Goal: Task Accomplishment & Management: Complete application form

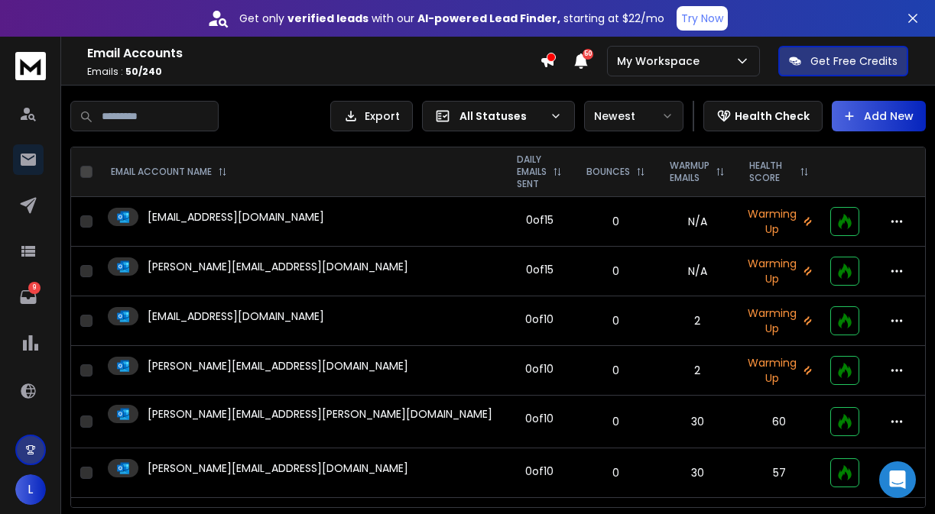
click at [196, 122] on input at bounding box center [144, 116] width 148 height 31
paste input "**********"
type input "**********"
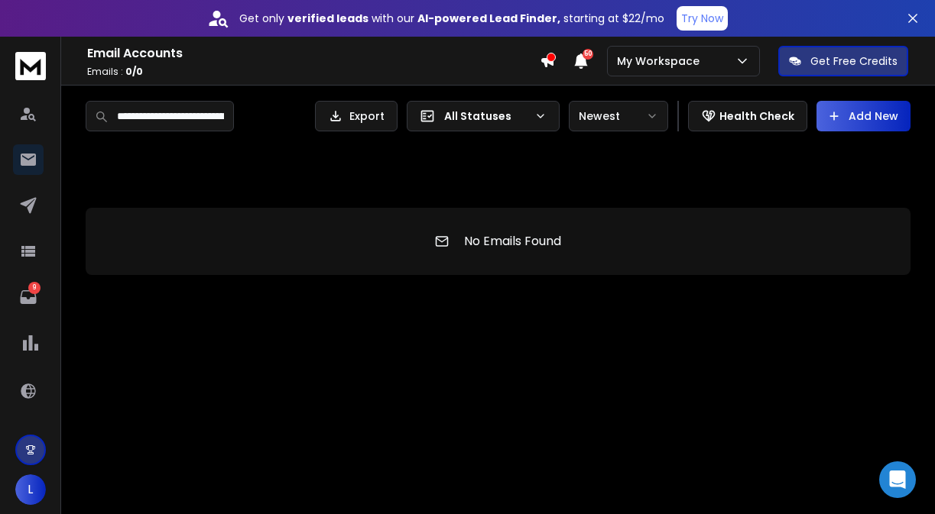
click at [857, 112] on button "Add New" at bounding box center [863, 116] width 94 height 31
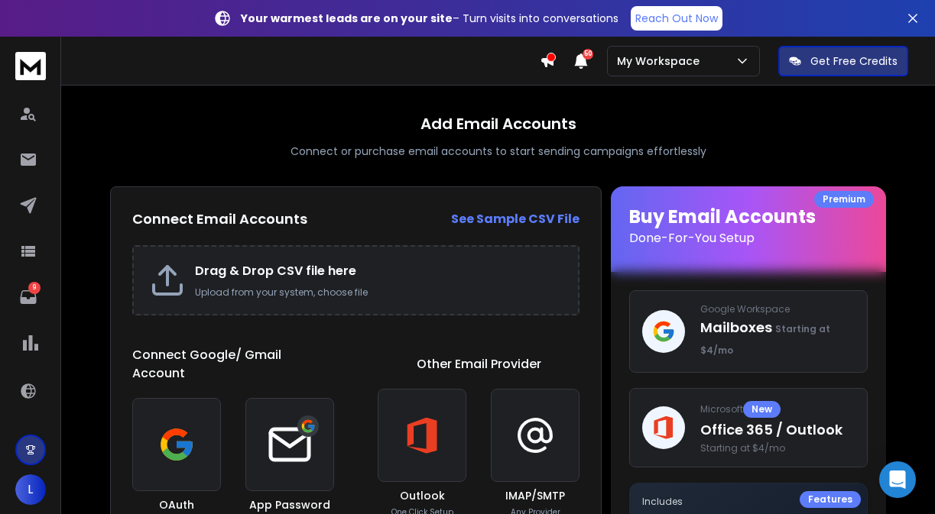
click at [725, 28] on div "Your warmest leads are on your site – Turn visits into conversations Reach Out …" at bounding box center [467, 18] width 935 height 37
click at [683, 47] on button "My Workspace" at bounding box center [683, 61] width 153 height 31
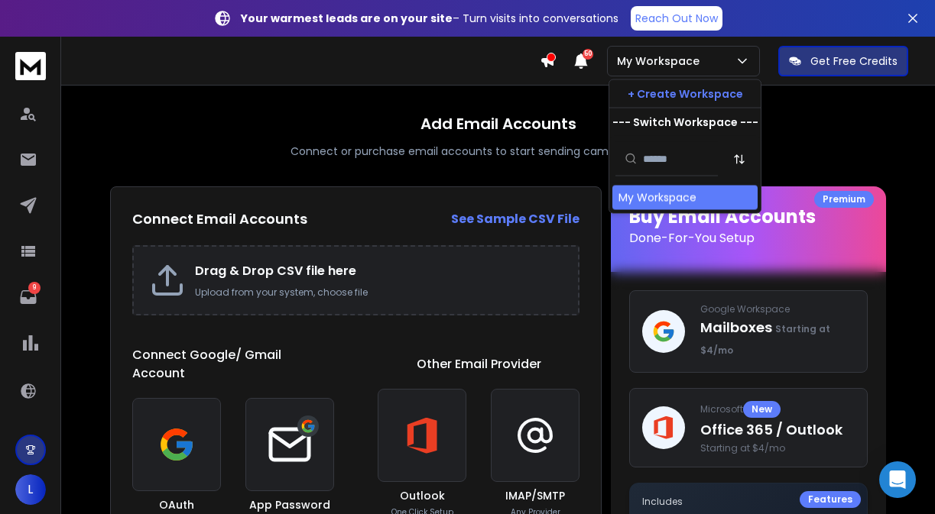
click at [550, 141] on div "Add Email Accounts Connect or purchase email accounts to start sending campaign…" at bounding box center [498, 136] width 874 height 46
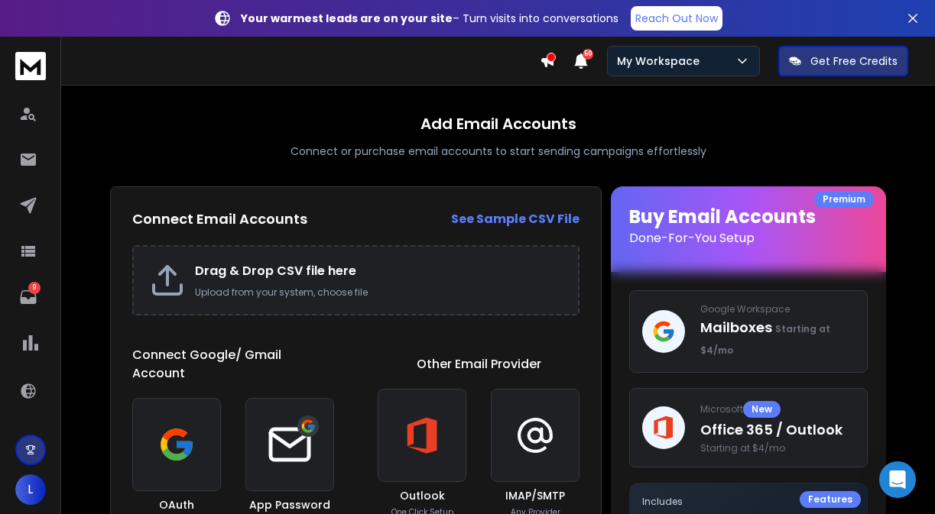
click at [640, 63] on p "My Workspace" at bounding box center [661, 61] width 89 height 15
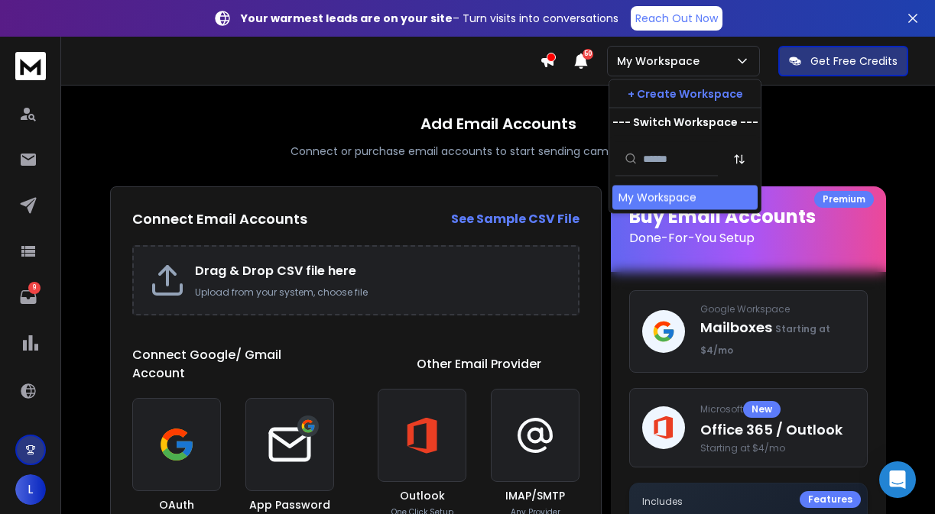
click at [488, 164] on div "Add Email Accounts Connect or purchase email accounts to start sending campaign…" at bounding box center [498, 418] width 874 height 610
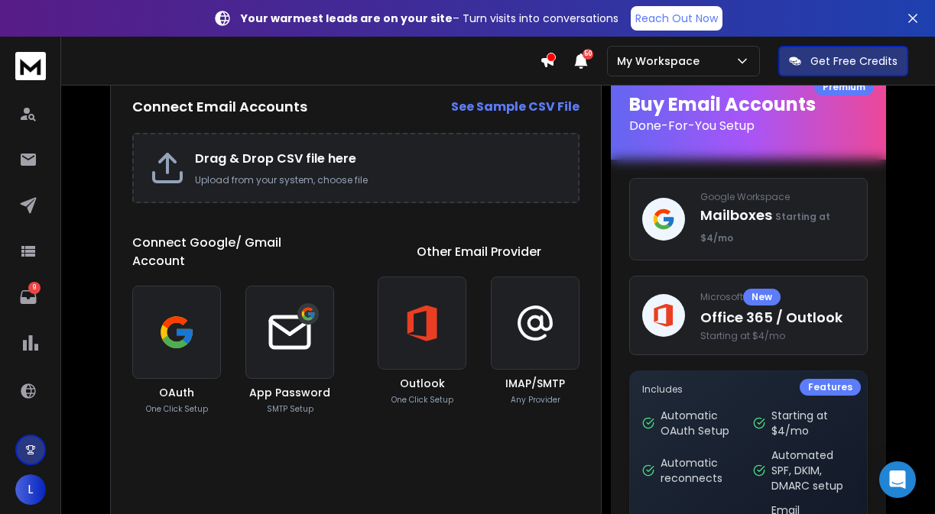
scroll to position [116, 0]
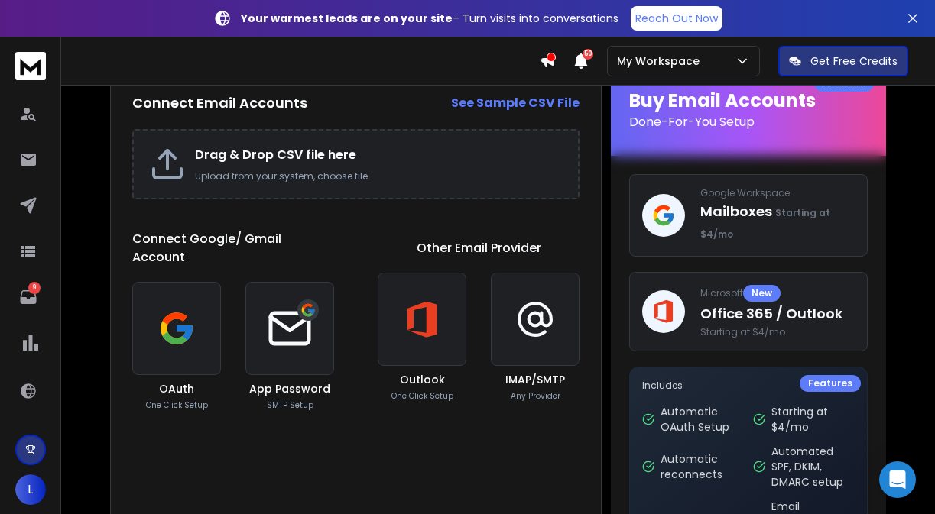
click at [427, 331] on div at bounding box center [422, 319] width 38 height 43
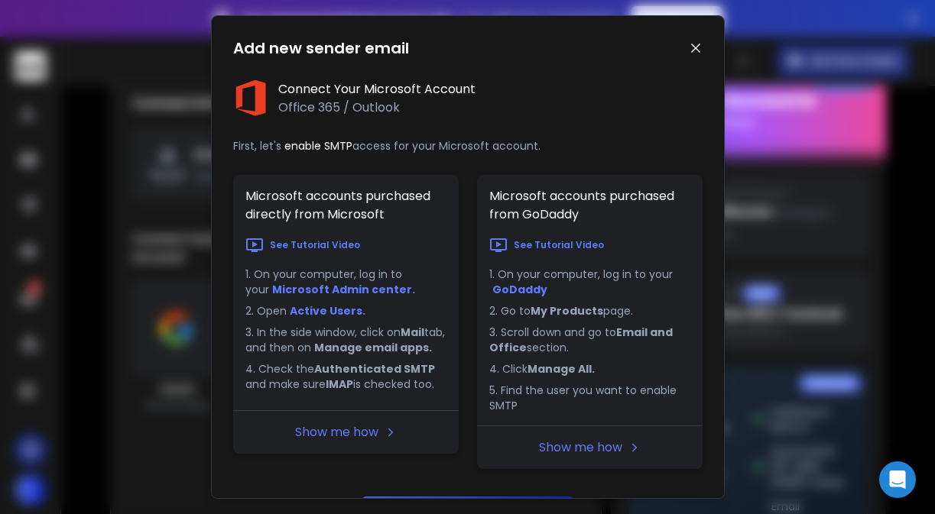
scroll to position [50, 0]
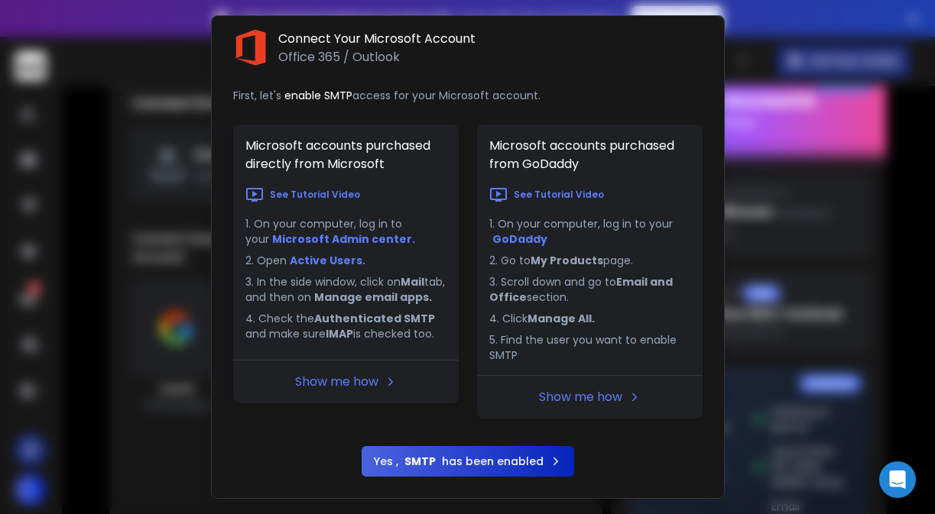
click at [420, 456] on b "SMTP" at bounding box center [419, 461] width 31 height 15
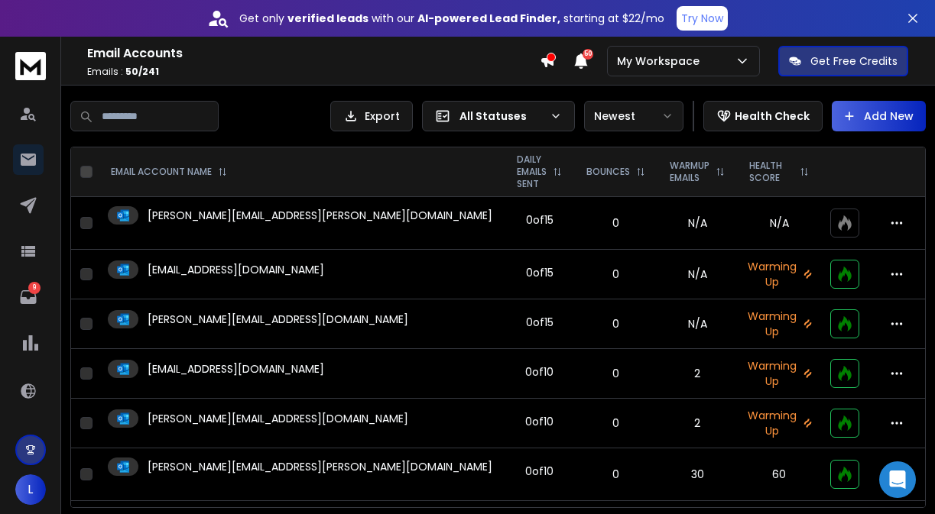
click at [217, 98] on div "Export All Statuses Newest Health Check Add New EMAIL ACCOUNT NAME DAILY EMAILS…" at bounding box center [498, 305] width 904 height 438
click at [213, 118] on input at bounding box center [144, 116] width 148 height 31
paste input "**********"
type input "**********"
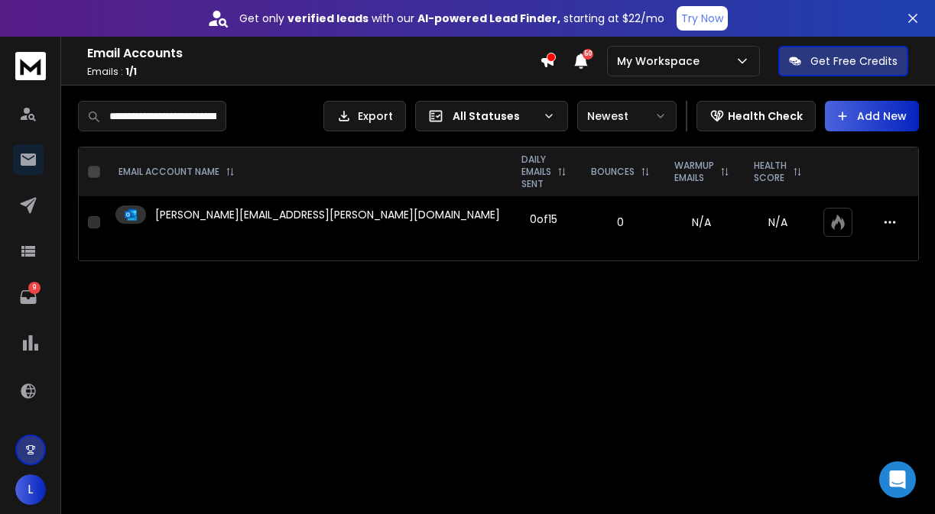
click at [841, 131] on button "Add New" at bounding box center [872, 116] width 94 height 31
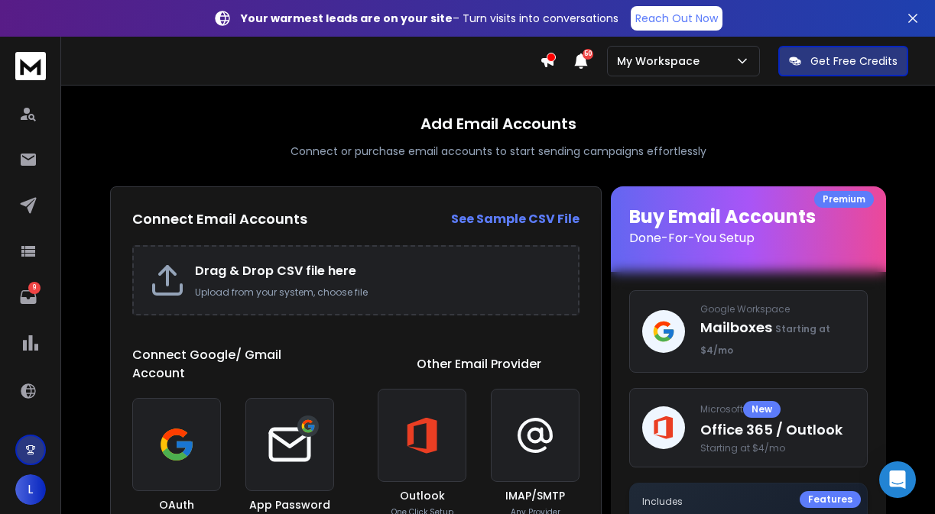
click at [444, 402] on div at bounding box center [422, 435] width 89 height 93
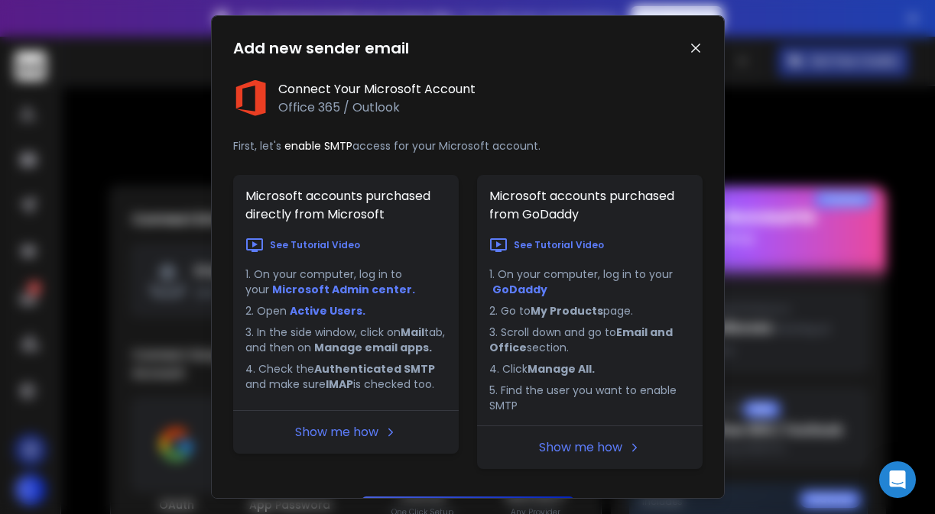
scroll to position [50, 0]
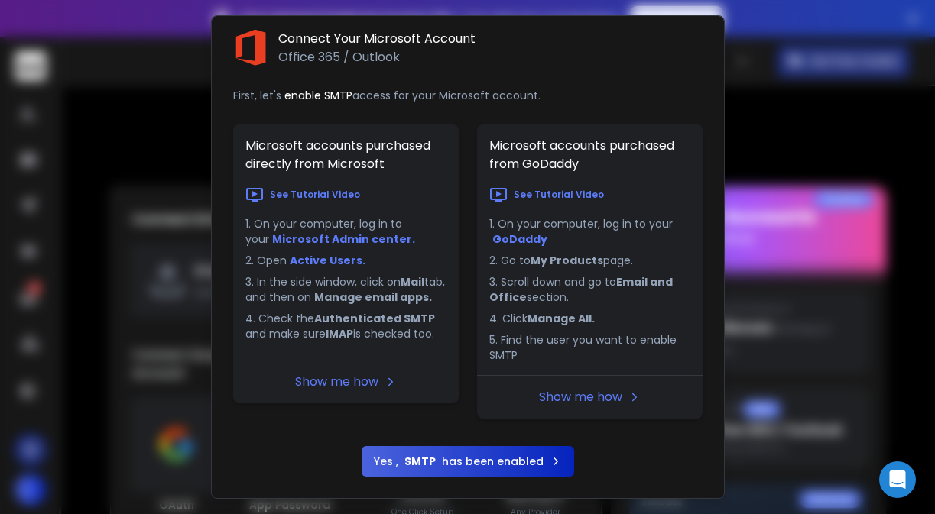
click at [407, 466] on b "SMTP" at bounding box center [419, 461] width 31 height 15
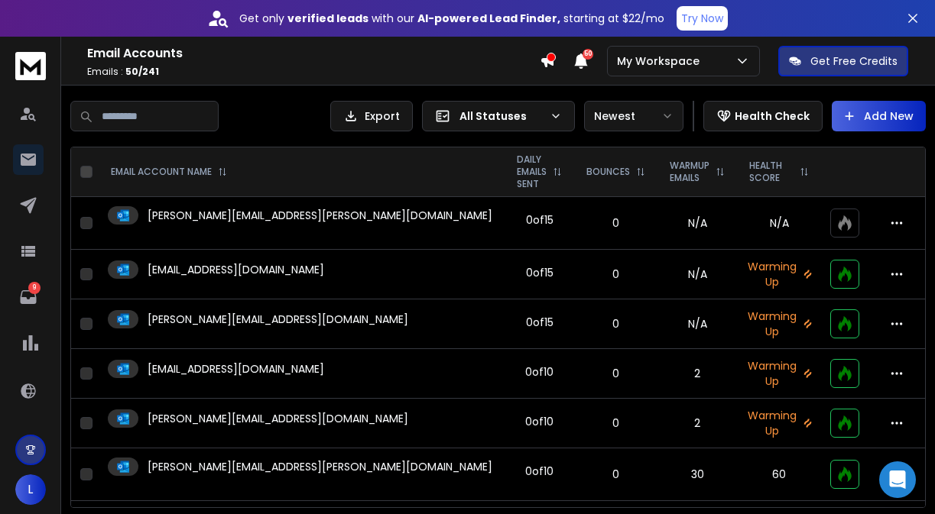
click at [838, 107] on button "Add New" at bounding box center [879, 116] width 94 height 31
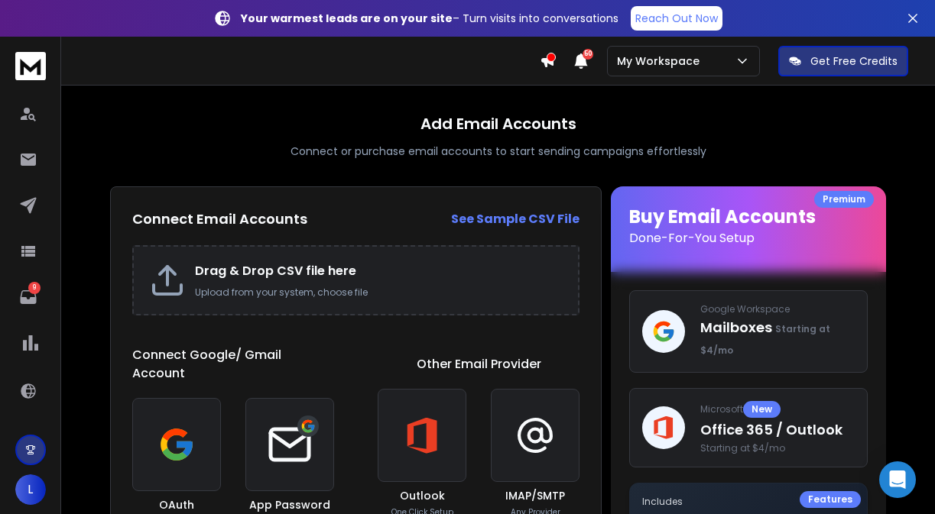
click at [388, 427] on div at bounding box center [422, 435] width 89 height 93
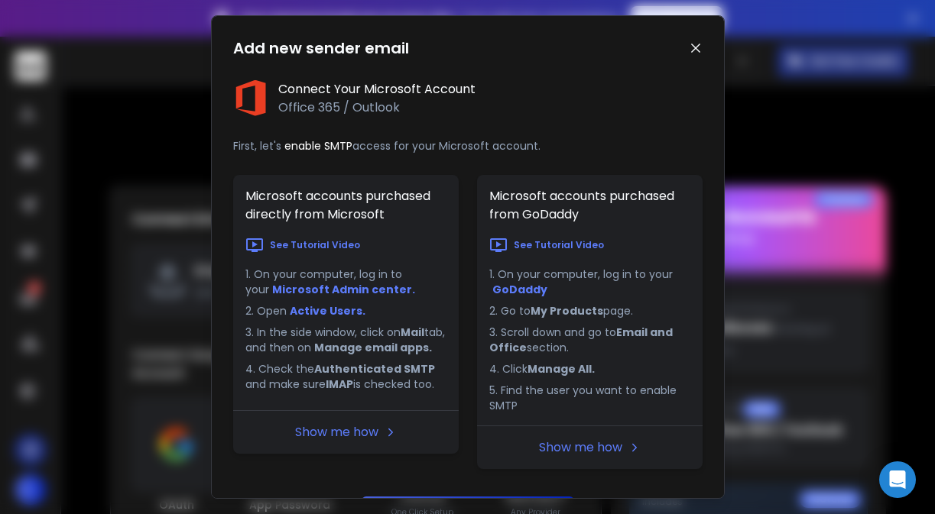
scroll to position [50, 0]
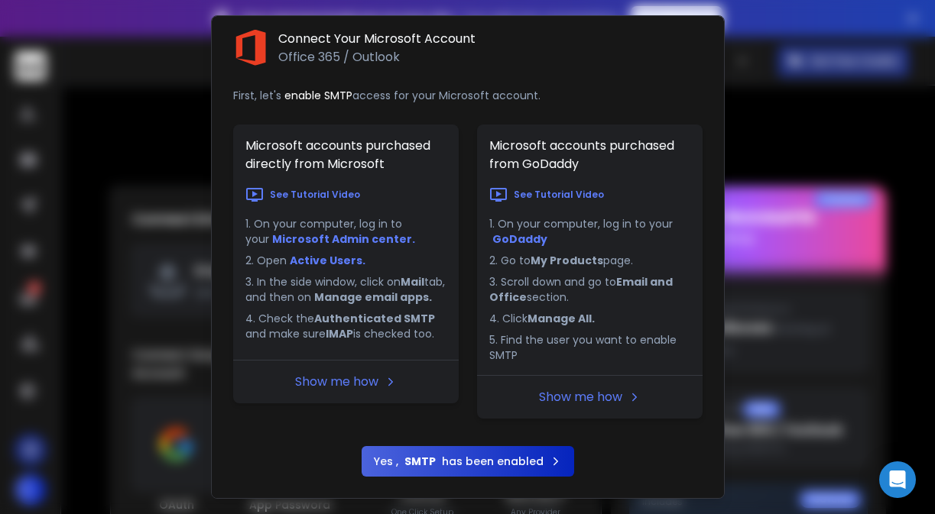
click at [394, 466] on button "Yes , SMTP has been enabled" at bounding box center [468, 461] width 213 height 31
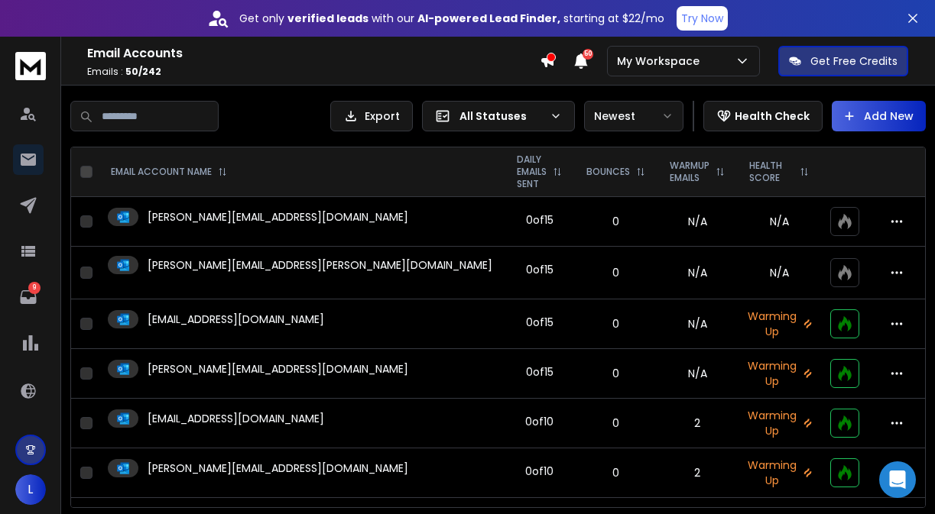
click at [857, 128] on button "Add New" at bounding box center [879, 116] width 94 height 31
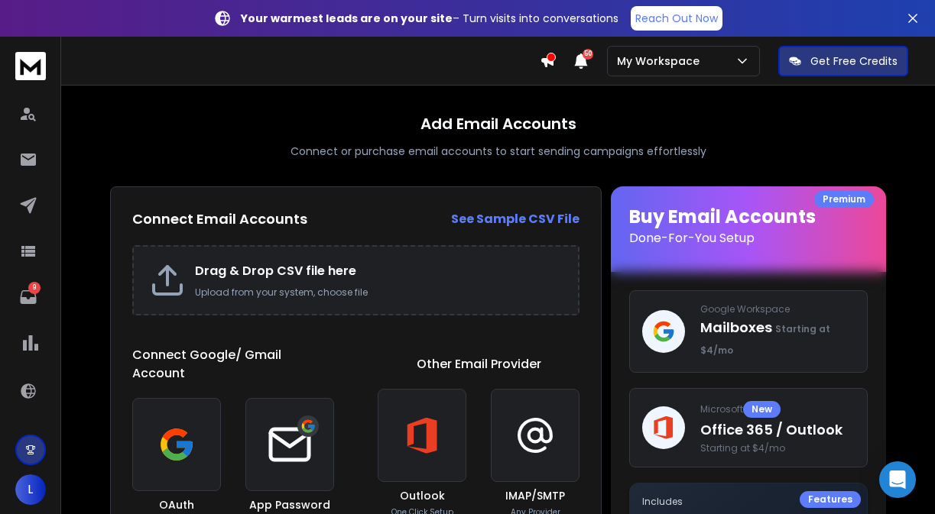
click at [434, 422] on icon at bounding box center [422, 435] width 30 height 36
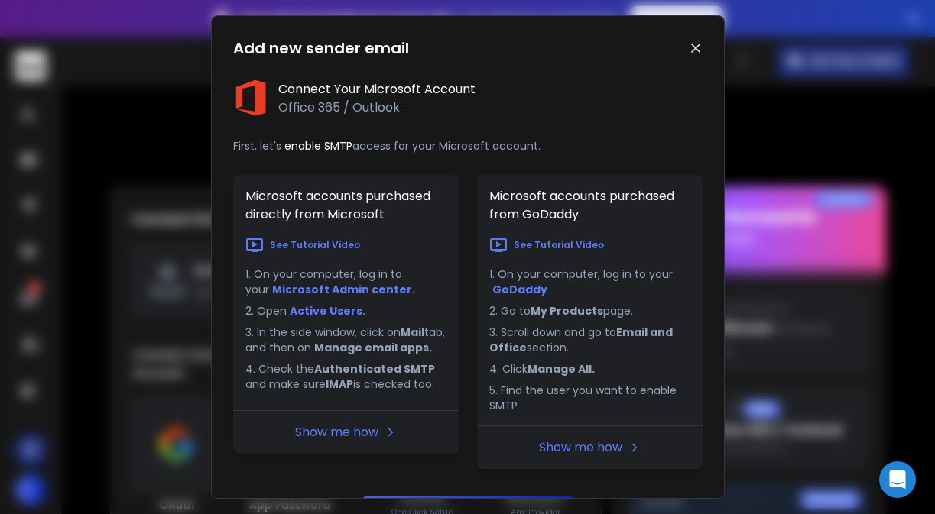
scroll to position [50, 0]
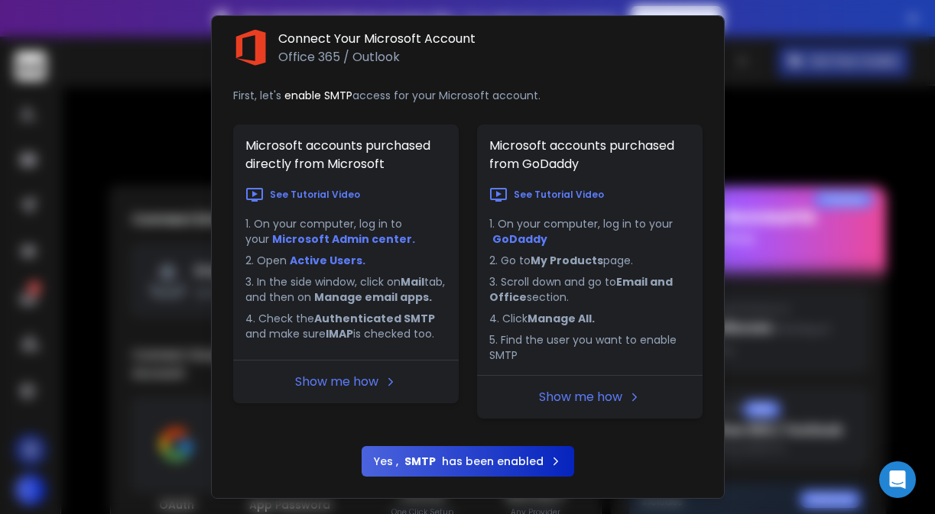
click at [449, 450] on button "Yes , SMTP has been enabled" at bounding box center [468, 461] width 213 height 31
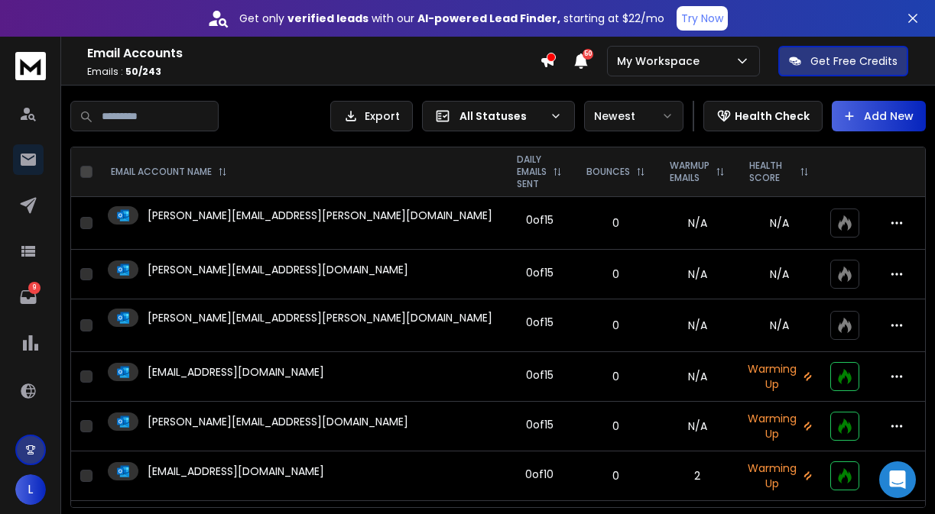
click at [845, 112] on button "Add New" at bounding box center [879, 116] width 94 height 31
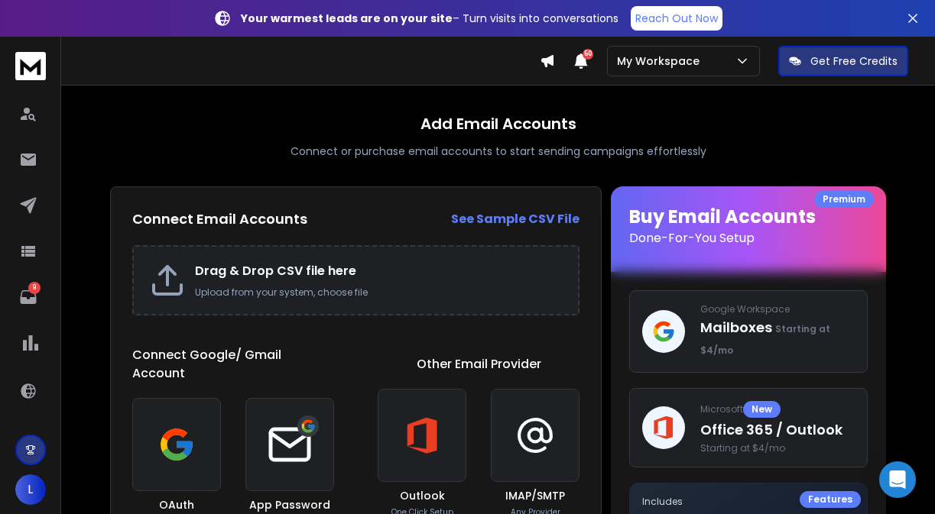
click at [414, 430] on icon at bounding box center [422, 436] width 36 height 36
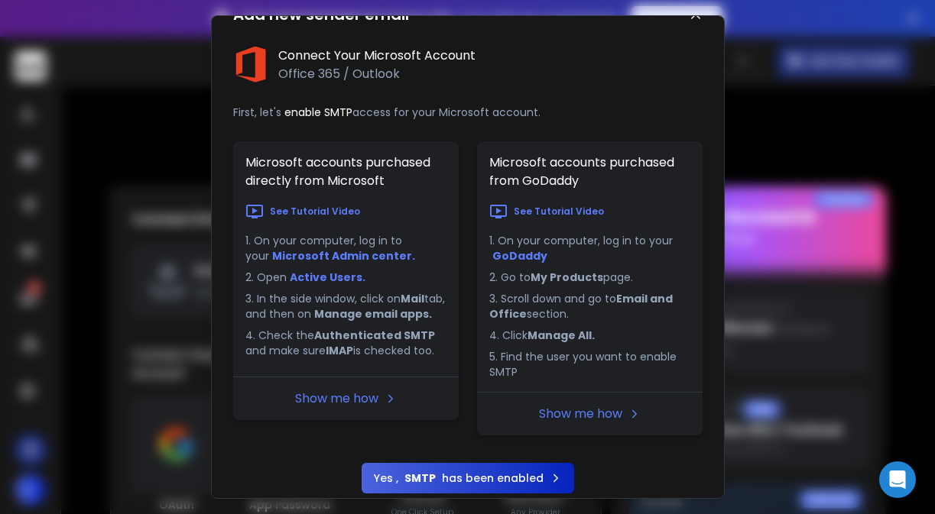
scroll to position [50, 0]
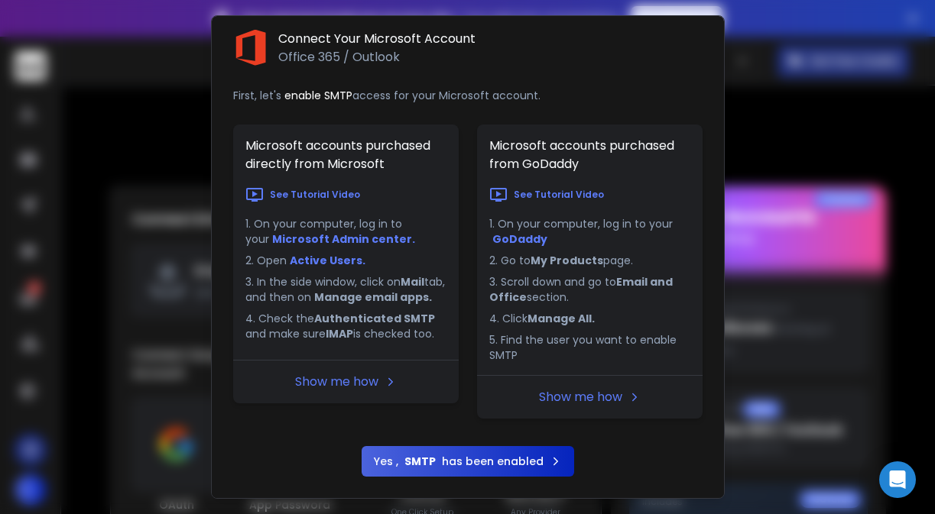
click at [430, 457] on b "SMTP" at bounding box center [419, 461] width 31 height 15
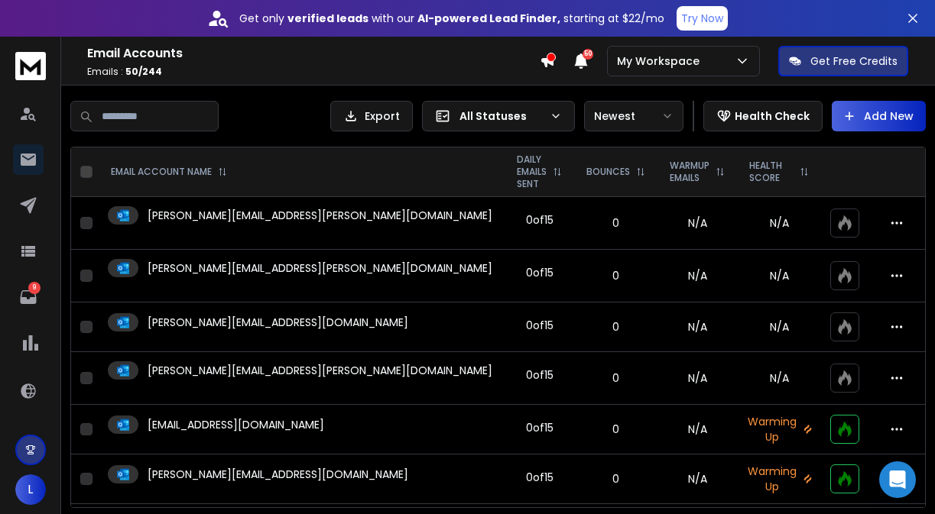
click at [855, 120] on button "Add New" at bounding box center [879, 116] width 94 height 31
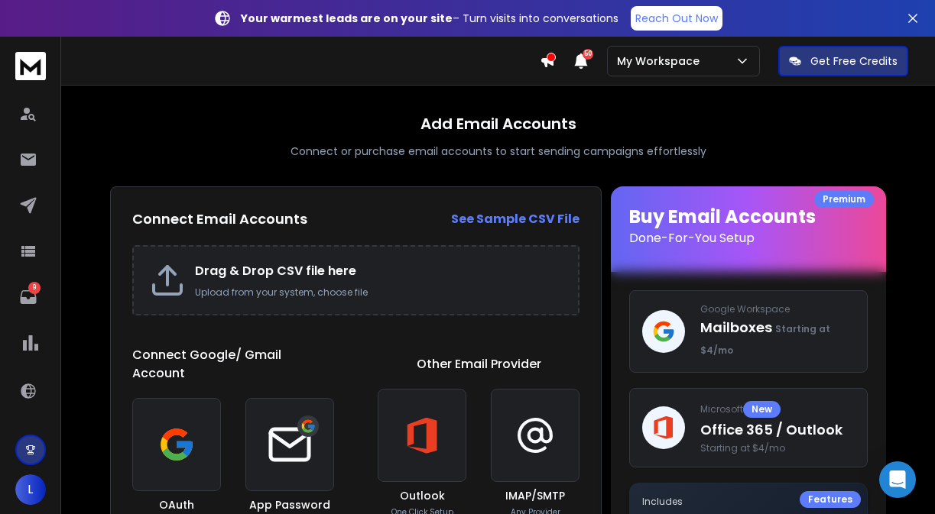
click at [401, 424] on div at bounding box center [422, 435] width 89 height 93
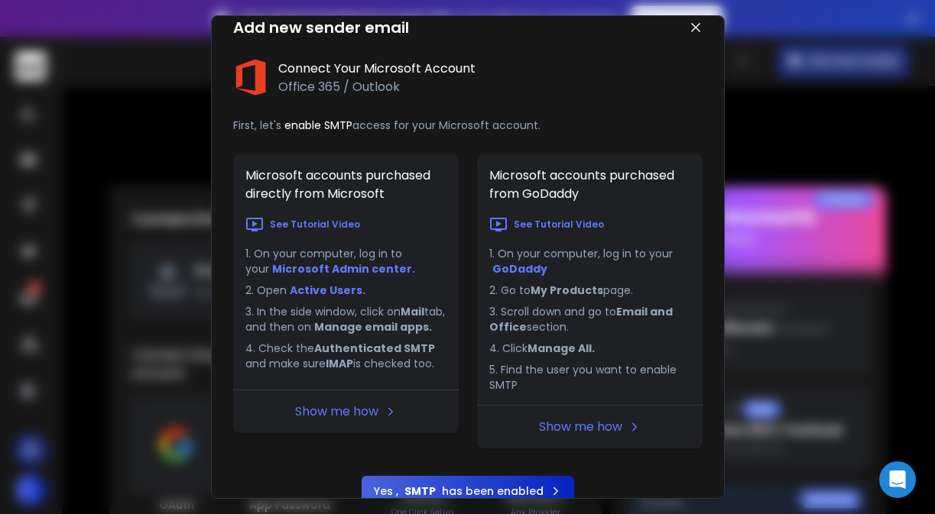
scroll to position [50, 0]
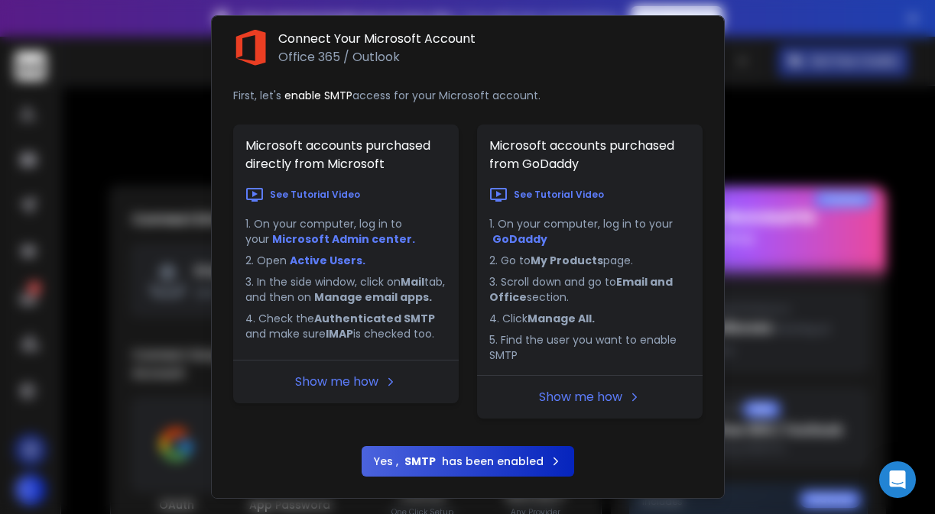
click at [417, 462] on b "SMTP" at bounding box center [419, 461] width 31 height 15
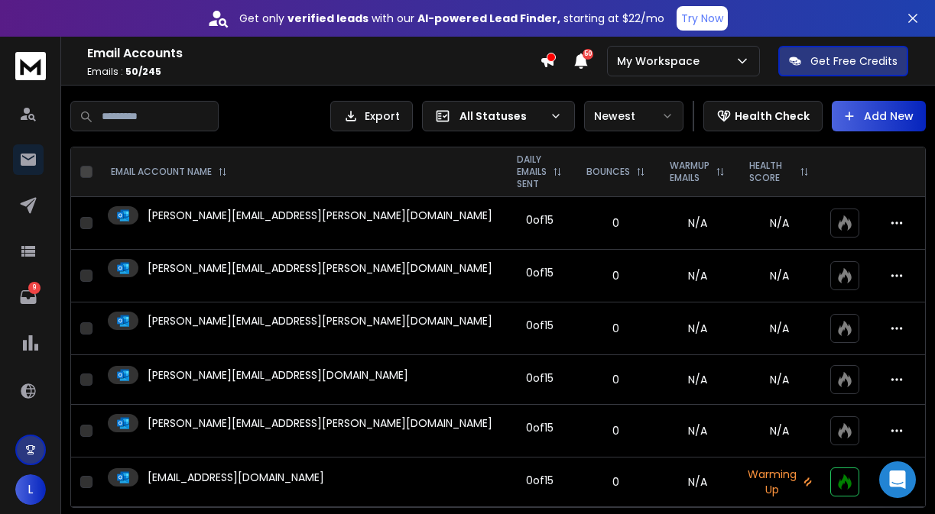
scroll to position [2, 0]
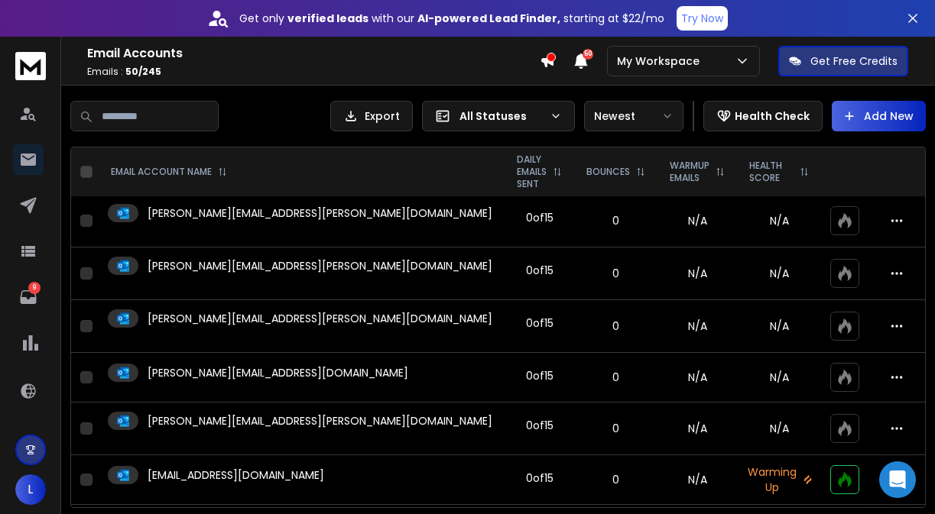
click at [850, 127] on button "Add New" at bounding box center [879, 116] width 94 height 31
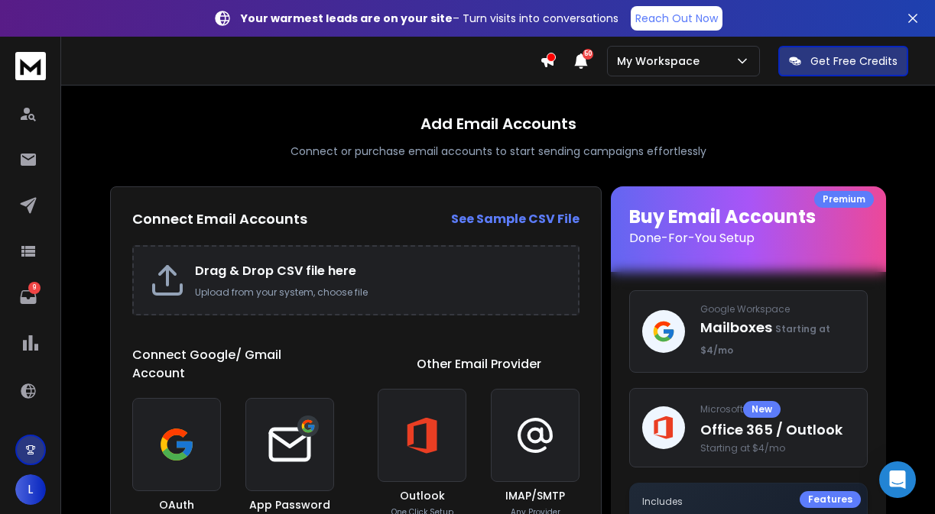
click at [430, 424] on icon at bounding box center [422, 435] width 30 height 36
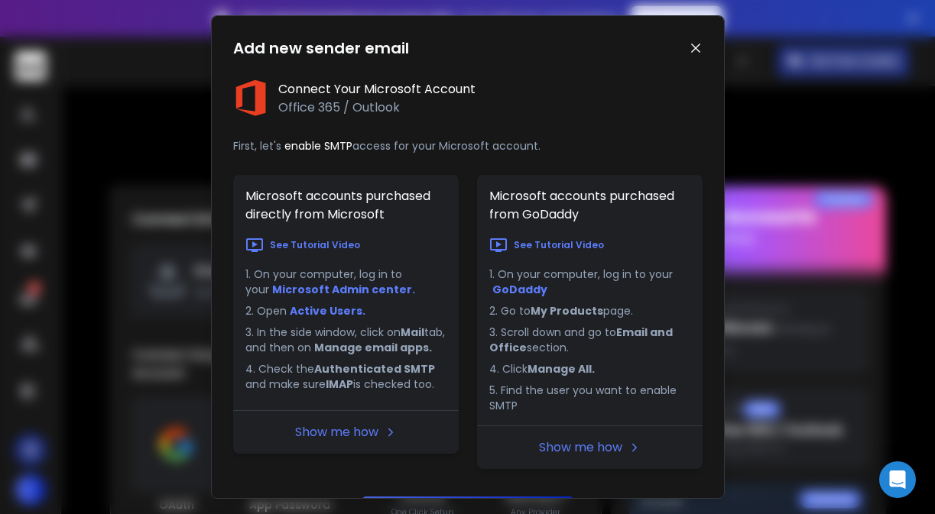
scroll to position [50, 0]
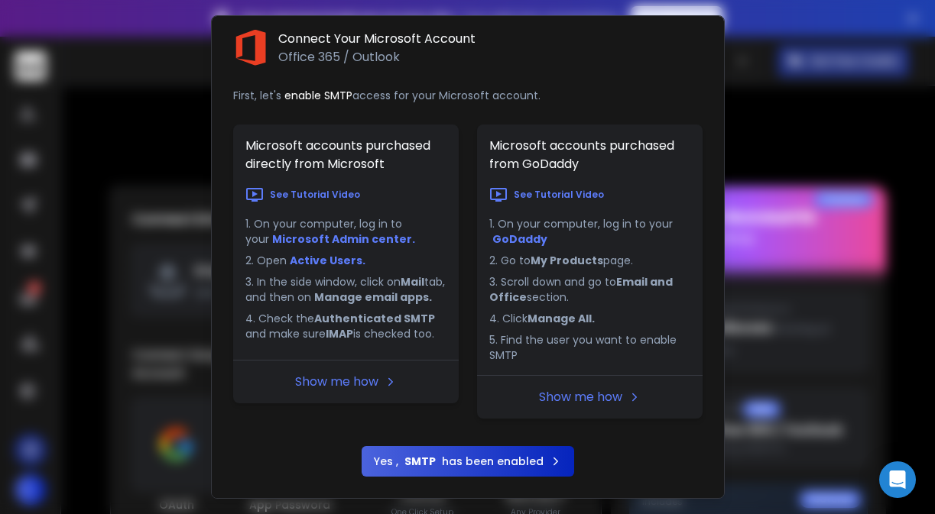
click at [399, 469] on button "Yes , SMTP has been enabled" at bounding box center [468, 461] width 213 height 31
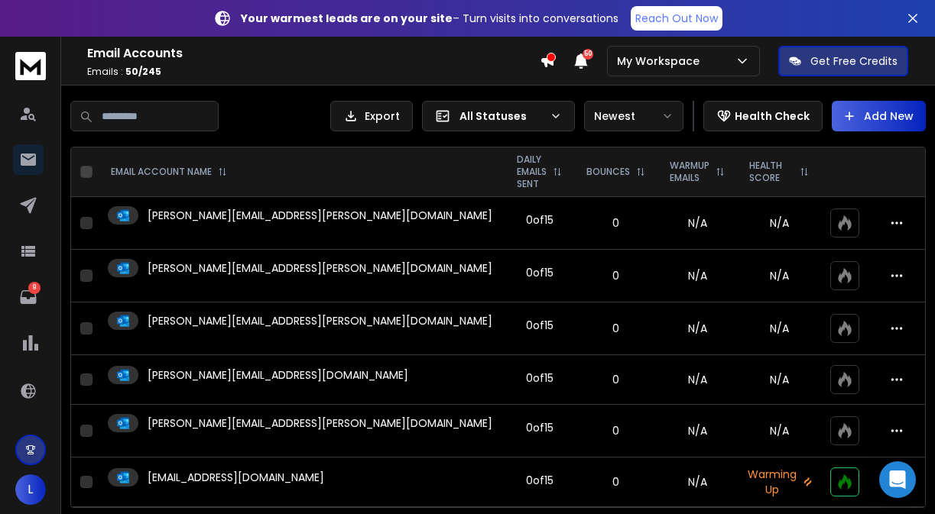
click at [832, 110] on button "Add New" at bounding box center [879, 116] width 94 height 31
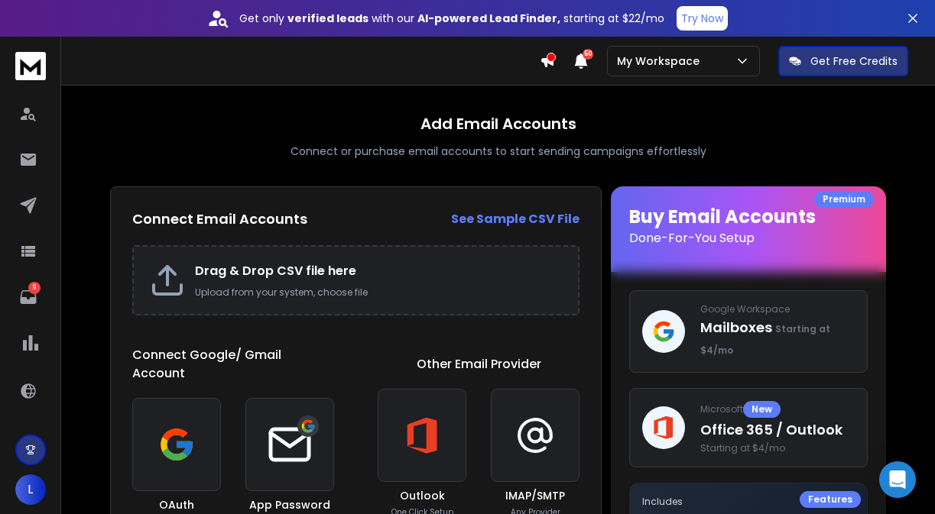
click at [427, 423] on icon at bounding box center [422, 435] width 30 height 36
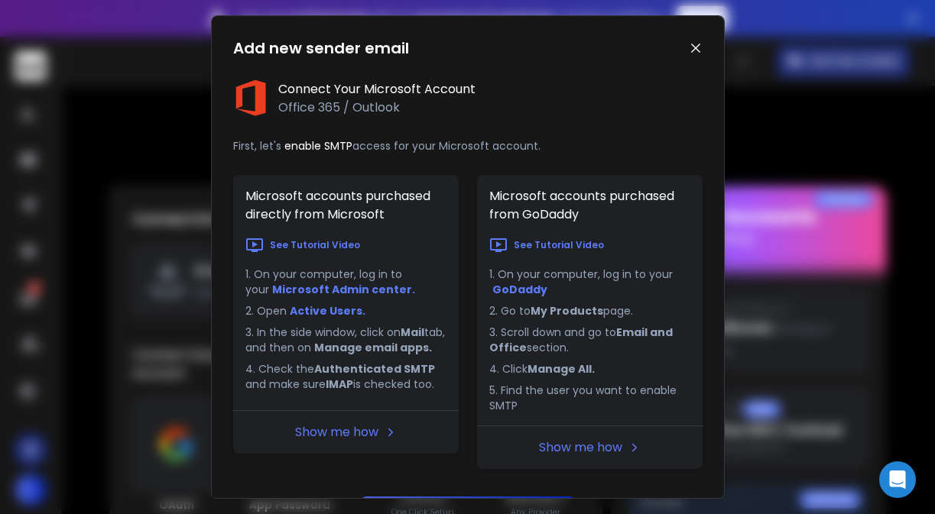
scroll to position [50, 0]
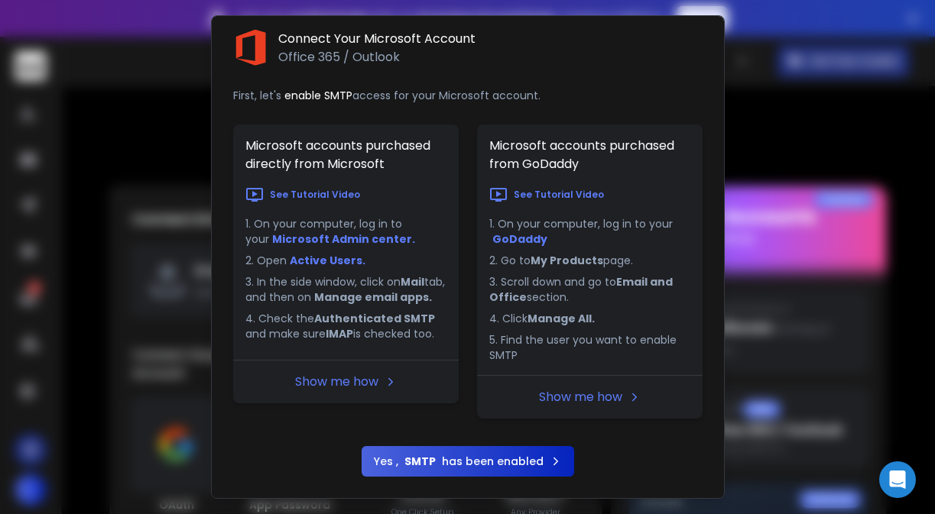
click at [411, 462] on b "SMTP" at bounding box center [419, 461] width 31 height 15
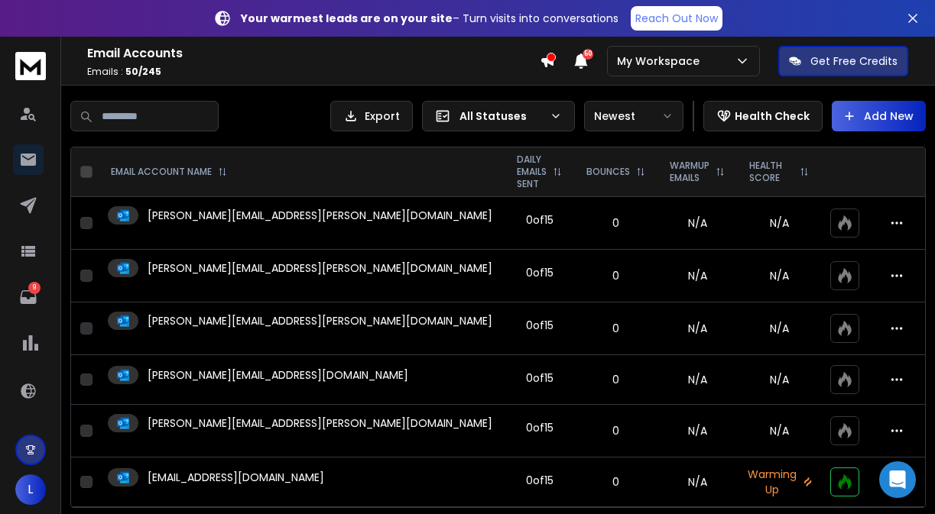
click at [842, 105] on button "Add New" at bounding box center [879, 116] width 94 height 31
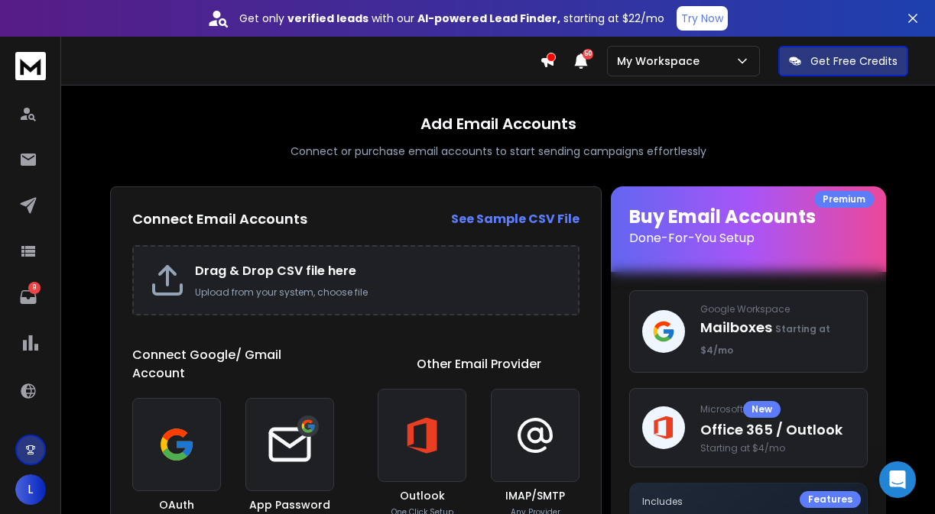
click at [460, 393] on div at bounding box center [422, 435] width 89 height 93
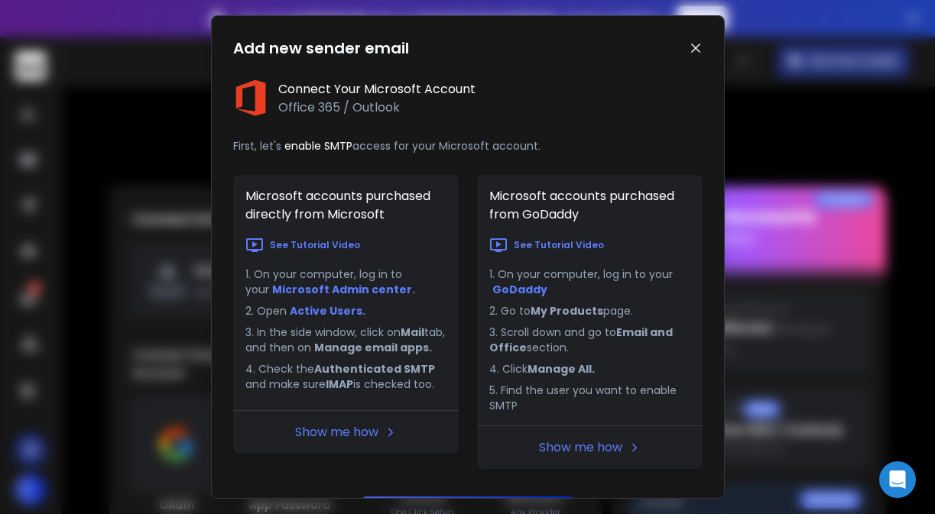
scroll to position [50, 0]
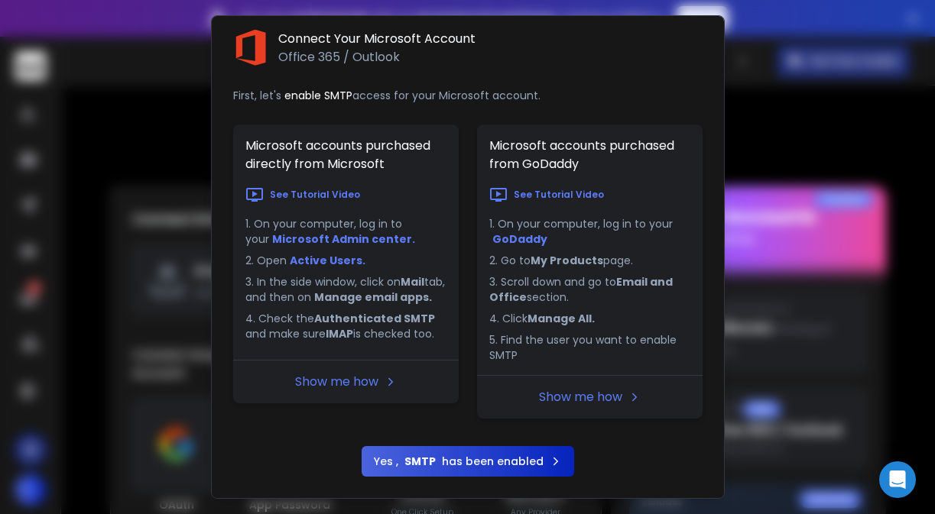
click at [448, 449] on button "Yes , SMTP has been enabled" at bounding box center [468, 461] width 213 height 31
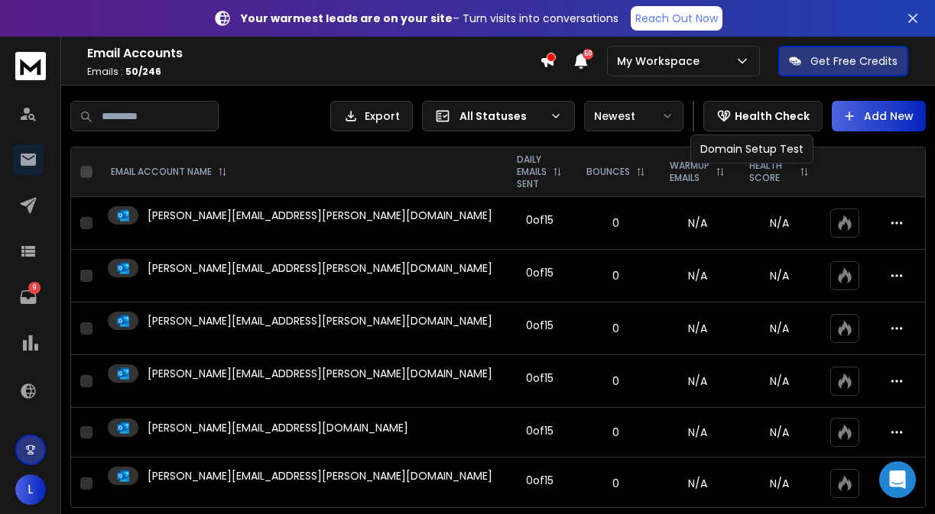
click at [832, 116] on button "Add New" at bounding box center [879, 116] width 94 height 31
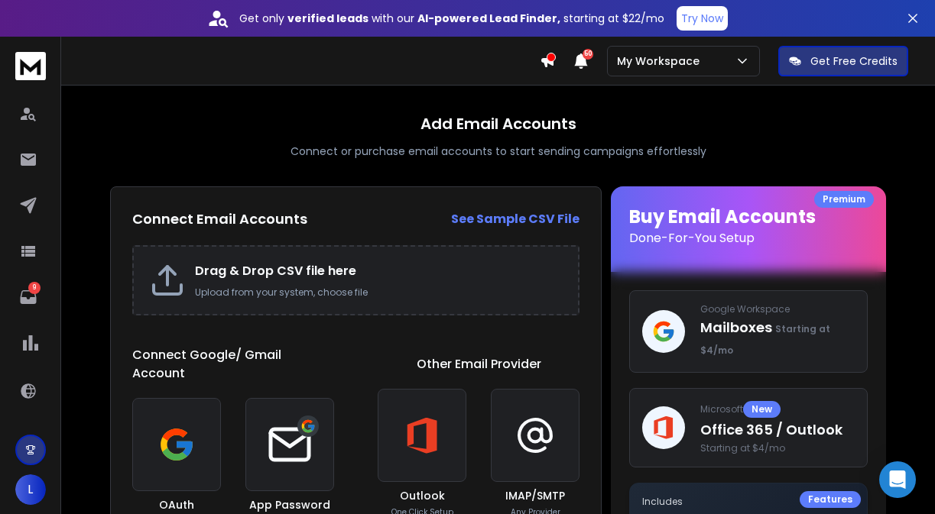
click at [433, 419] on icon at bounding box center [422, 435] width 30 height 36
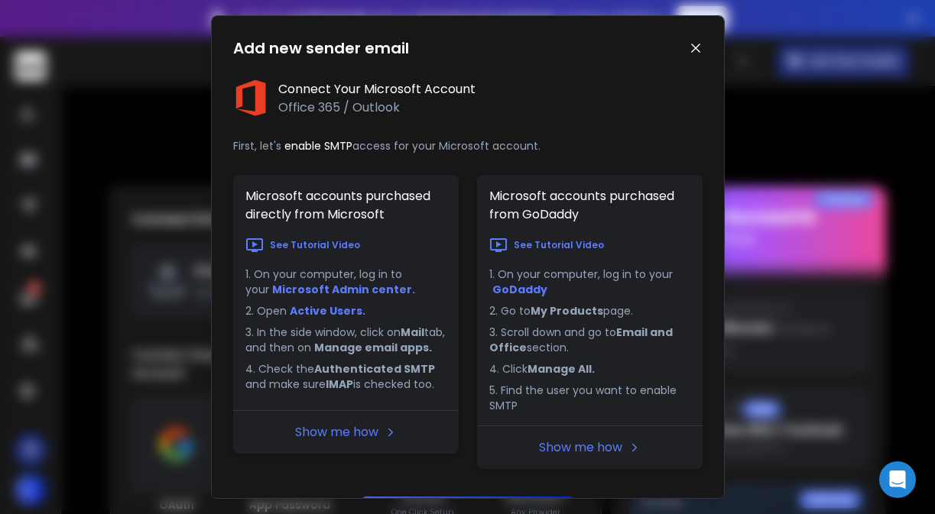
scroll to position [50, 0]
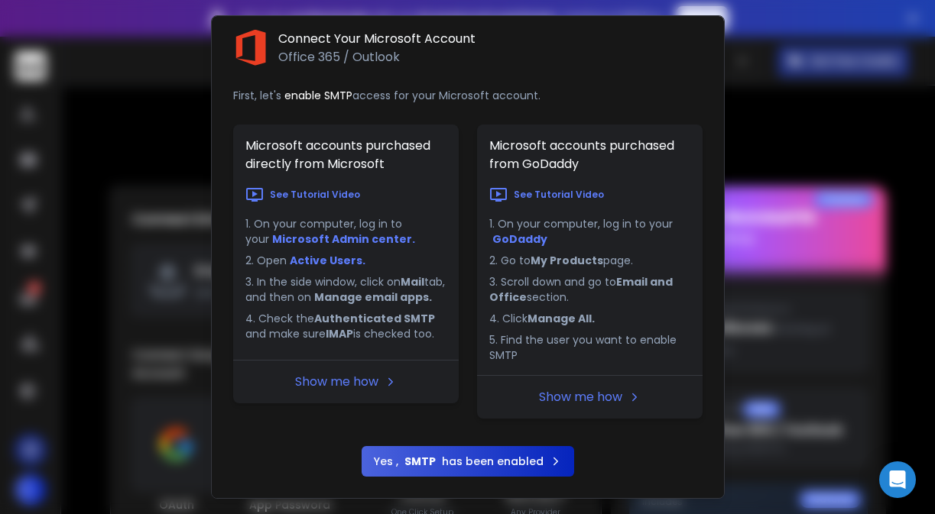
click at [427, 461] on b "SMTP" at bounding box center [419, 461] width 31 height 15
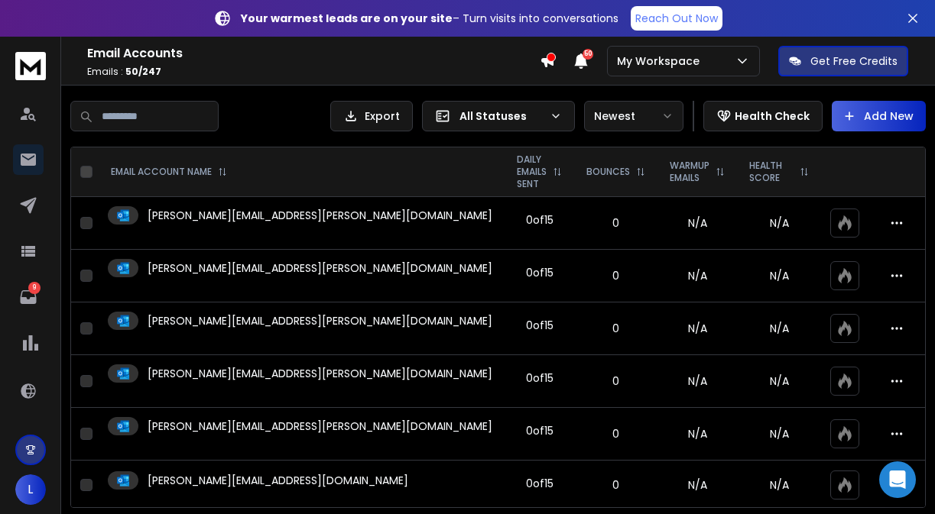
click at [212, 117] on input at bounding box center [144, 116] width 148 height 31
paste input "**********"
type input "**********"
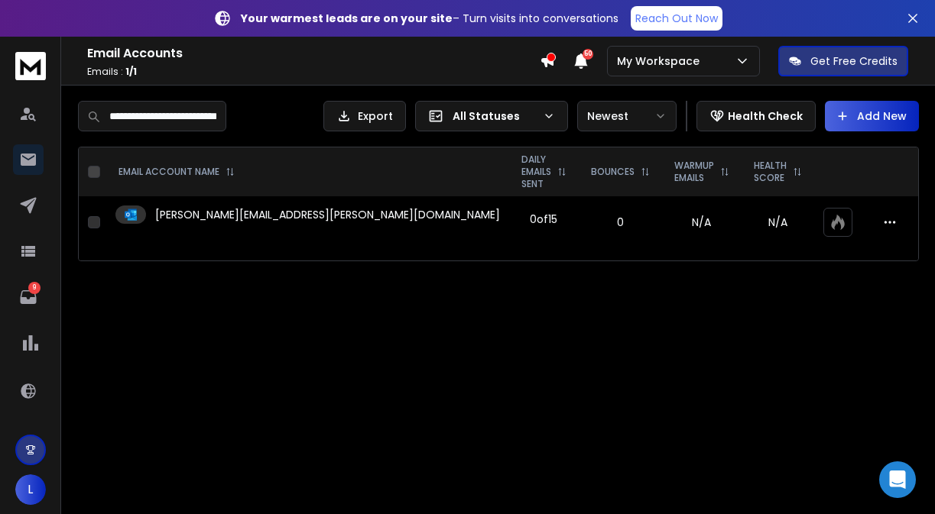
click at [858, 110] on button "Add New" at bounding box center [872, 116] width 94 height 31
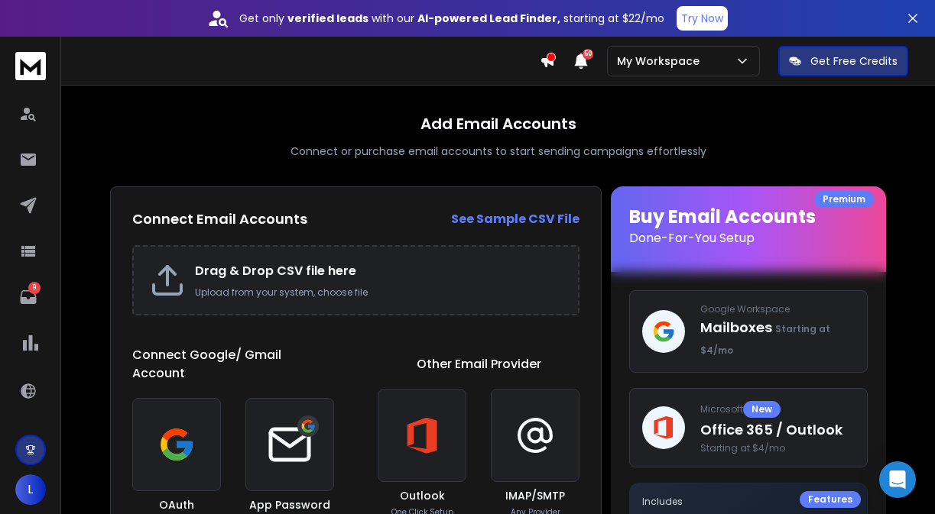
click at [406, 400] on div at bounding box center [422, 435] width 89 height 93
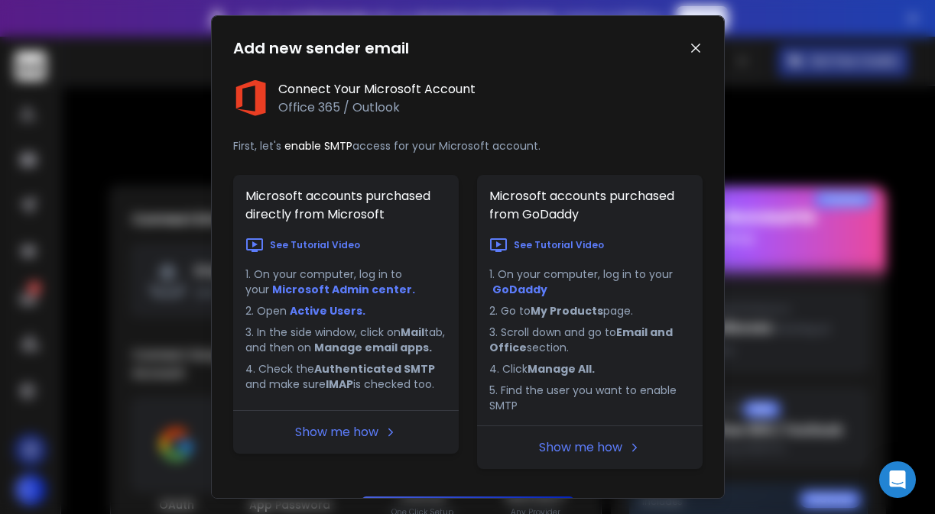
scroll to position [50, 0]
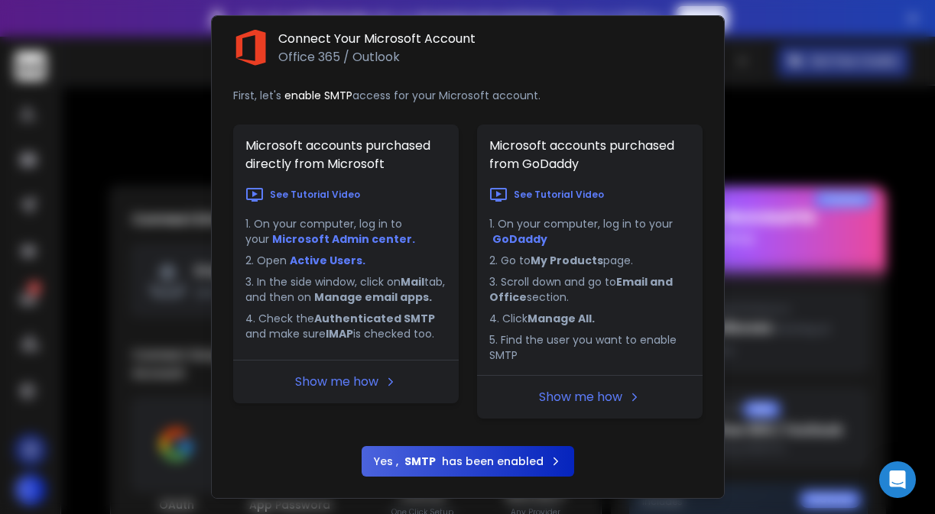
click at [424, 427] on div "Connect Your Microsoft Account Office 365 / Outlook First, let's enable SMTP ac…" at bounding box center [467, 253] width 469 height 447
click at [409, 457] on b "SMTP" at bounding box center [419, 461] width 31 height 15
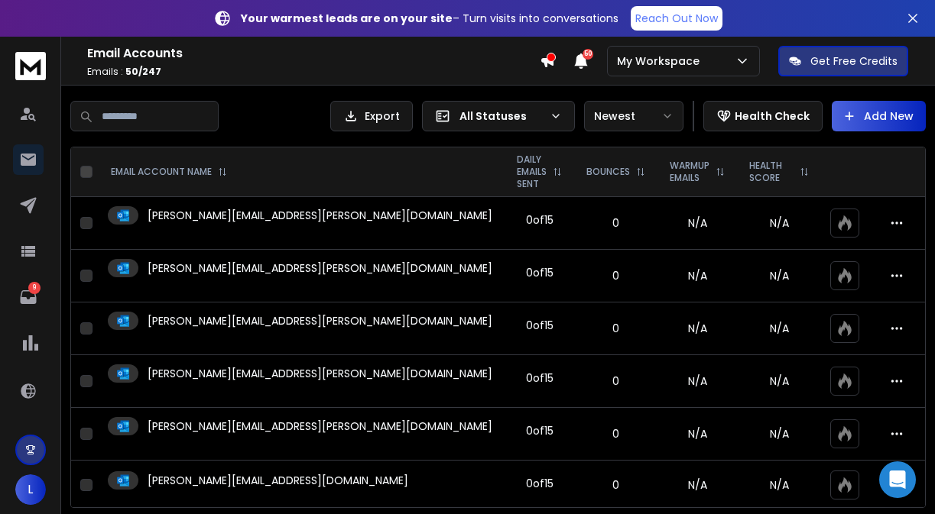
click at [853, 116] on button "Add New" at bounding box center [879, 116] width 94 height 31
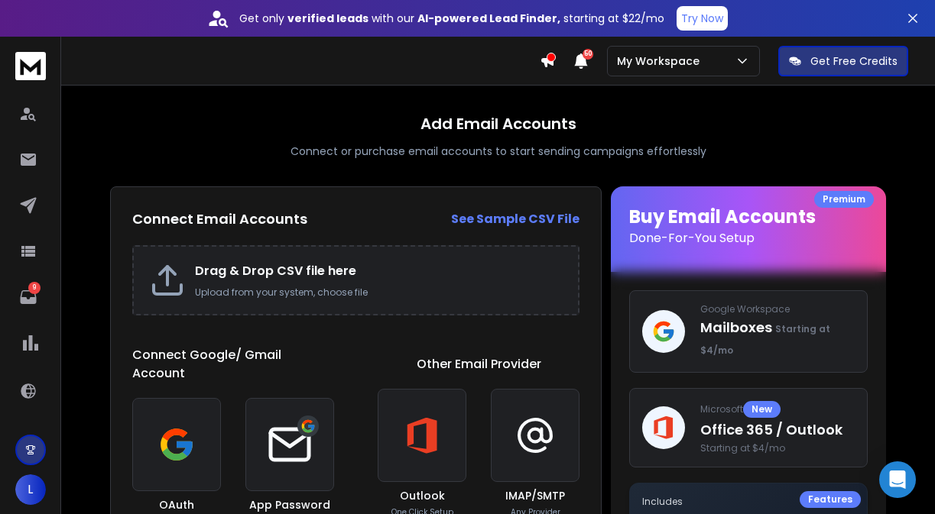
click at [421, 449] on div at bounding box center [422, 435] width 89 height 93
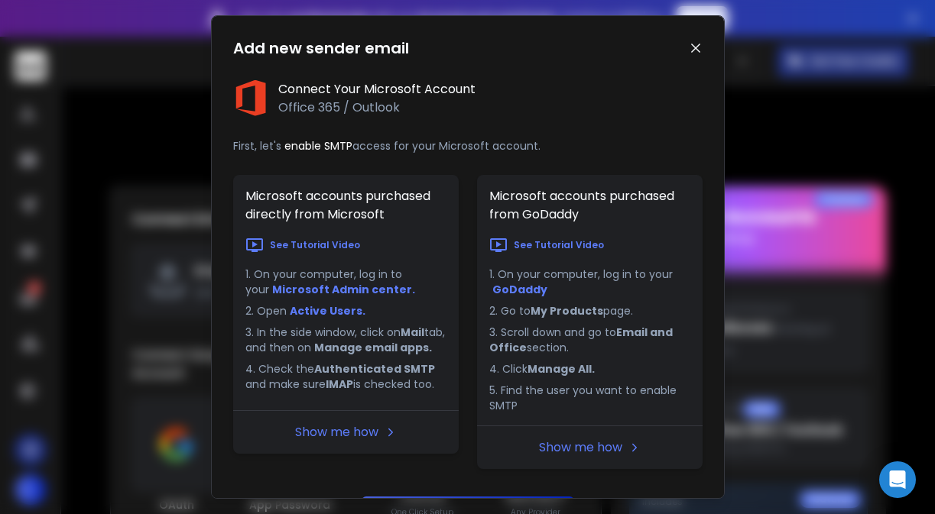
scroll to position [50, 0]
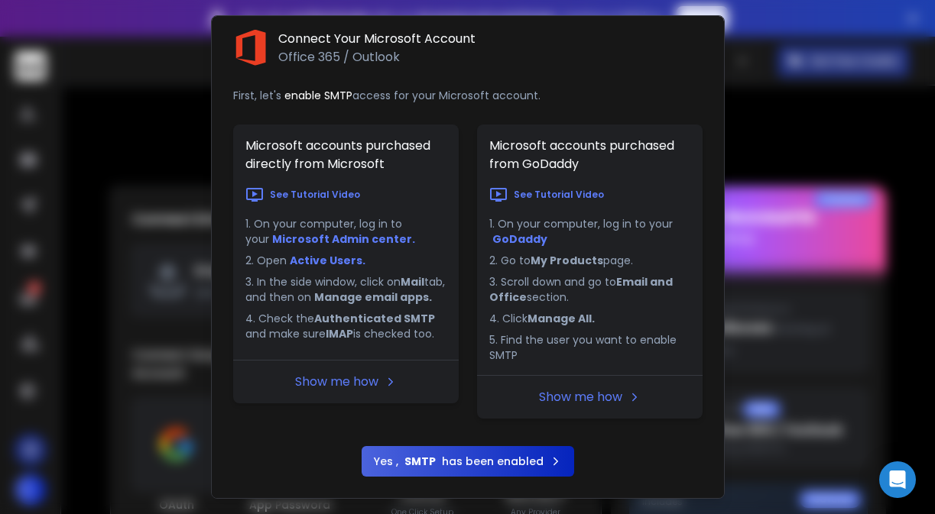
click at [415, 462] on b "SMTP" at bounding box center [419, 461] width 31 height 15
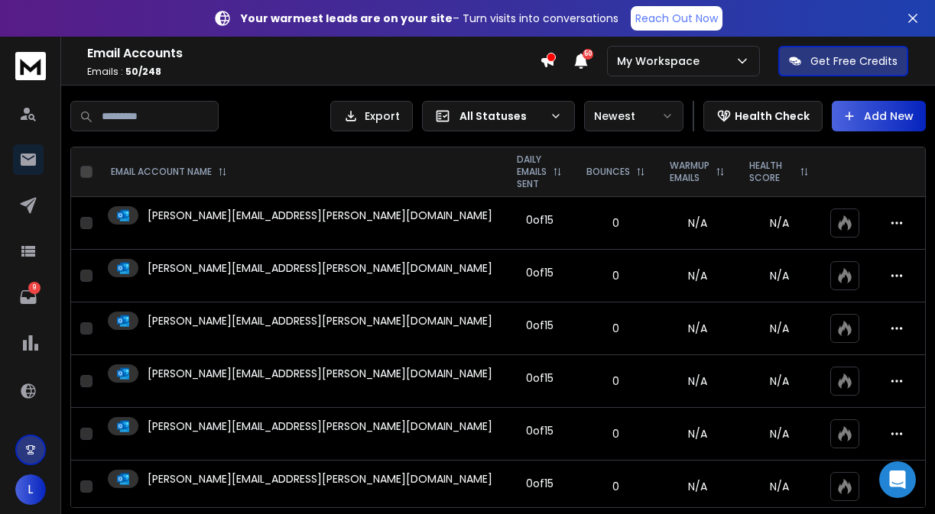
click at [852, 113] on button "Add New" at bounding box center [879, 116] width 94 height 31
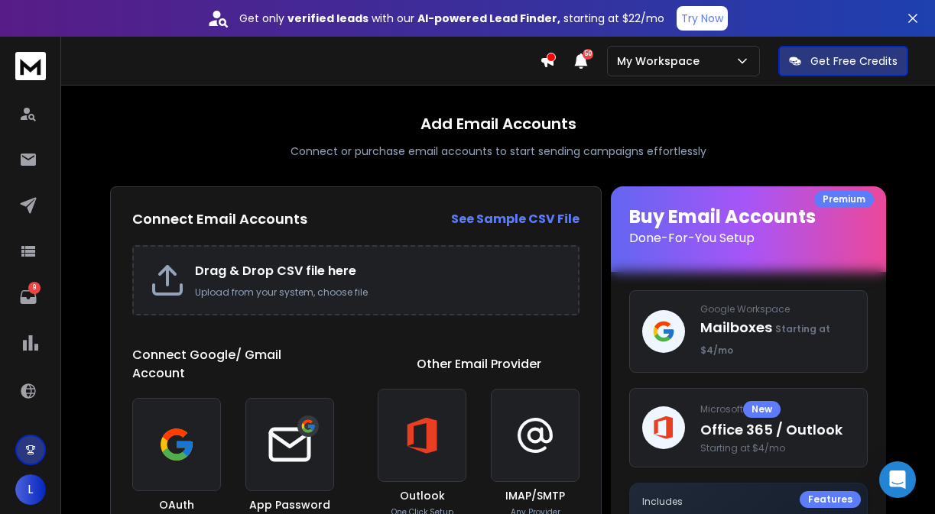
click at [433, 418] on icon at bounding box center [422, 435] width 30 height 36
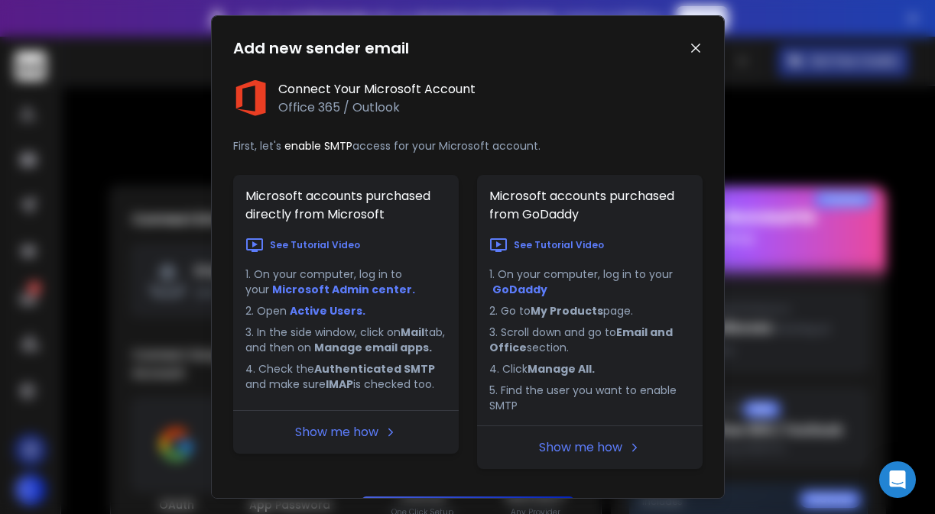
scroll to position [50, 0]
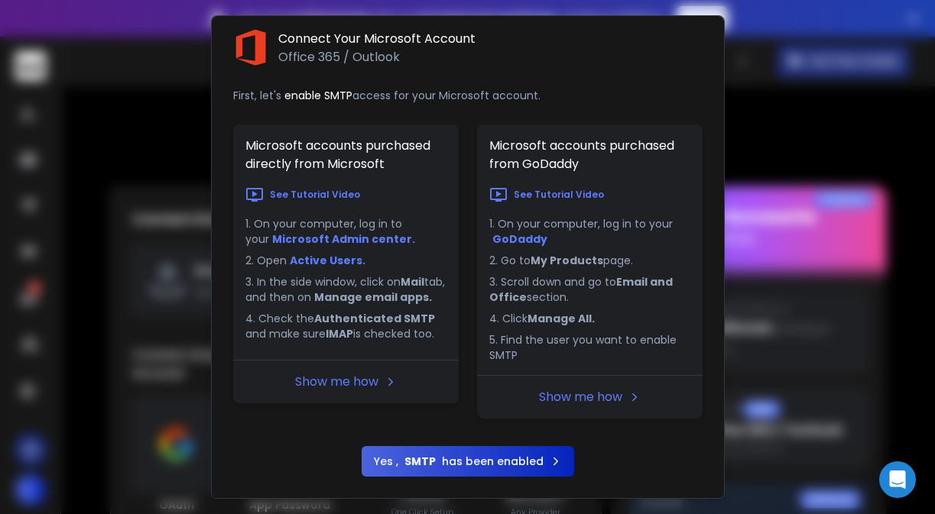
click at [411, 465] on b "SMTP" at bounding box center [419, 461] width 31 height 15
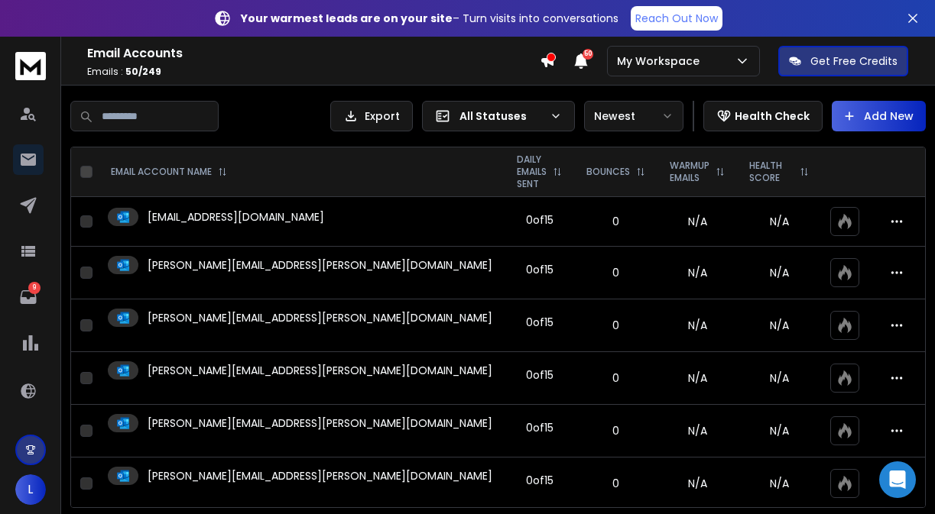
click at [164, 126] on input at bounding box center [144, 116] width 148 height 31
paste input "**********"
type input "**********"
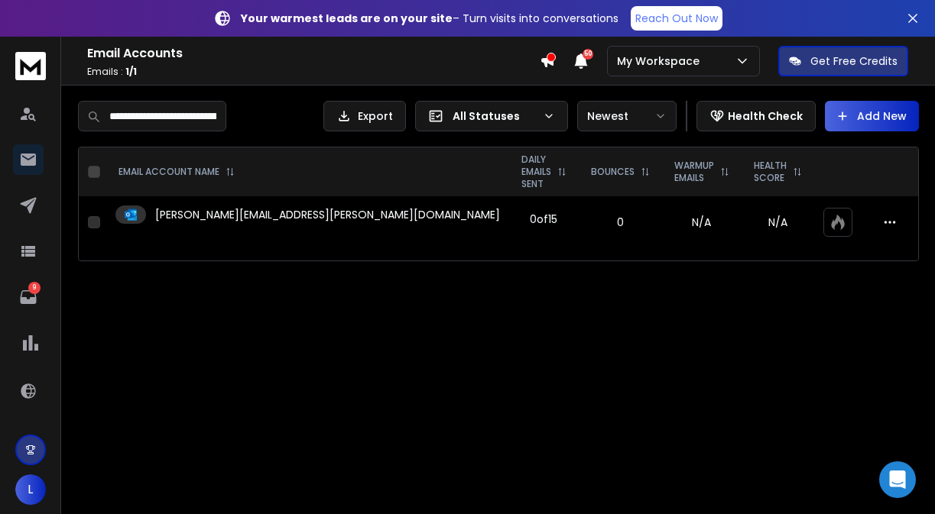
click at [200, 114] on input "**********" at bounding box center [152, 116] width 148 height 31
paste input
type input "**********"
